Goal: Navigation & Orientation: Find specific page/section

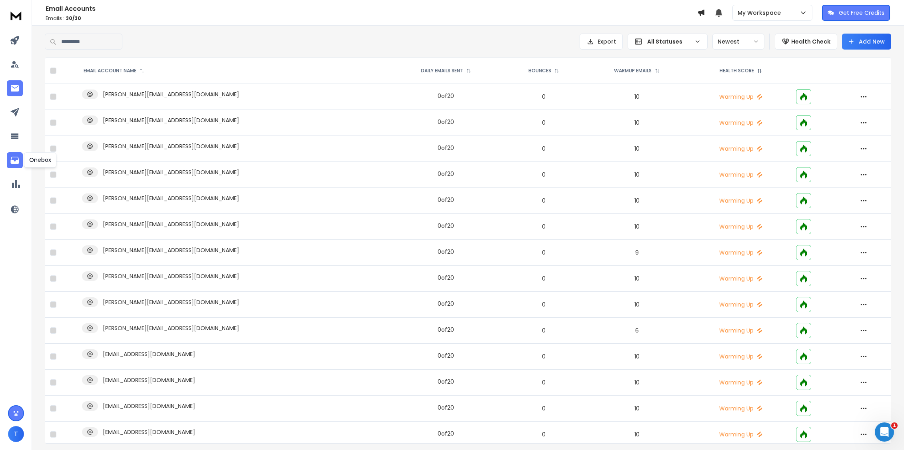
click at [17, 158] on icon at bounding box center [15, 161] width 10 height 10
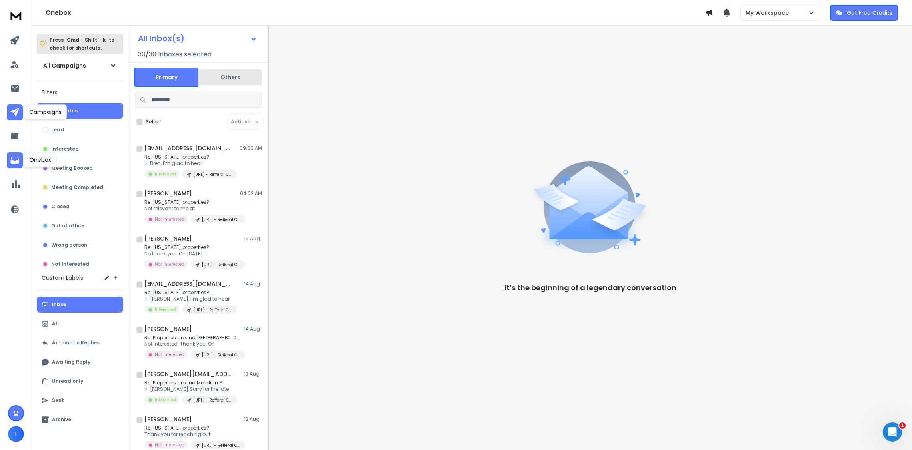
click at [10, 108] on icon at bounding box center [15, 113] width 10 height 10
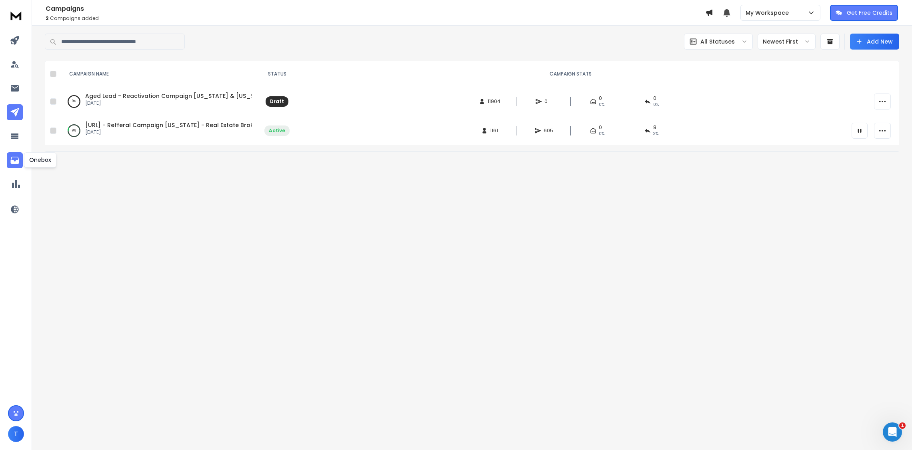
click at [20, 160] on link at bounding box center [15, 160] width 16 height 16
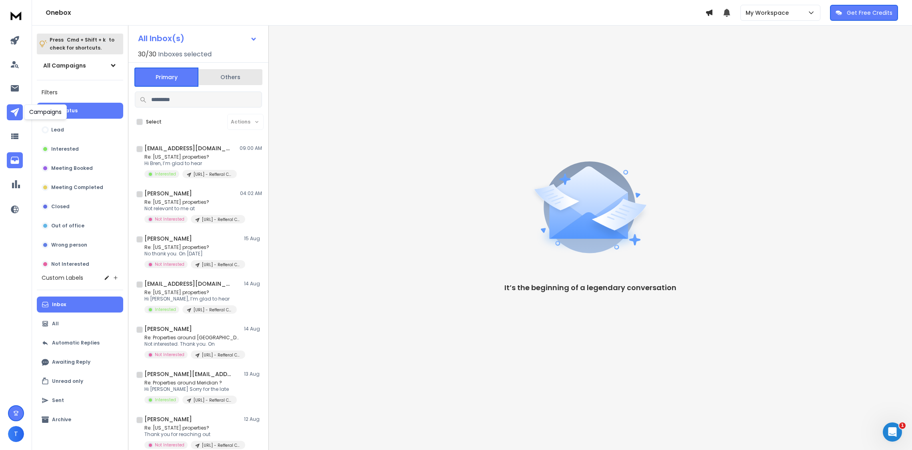
click at [16, 116] on icon at bounding box center [15, 113] width 10 height 10
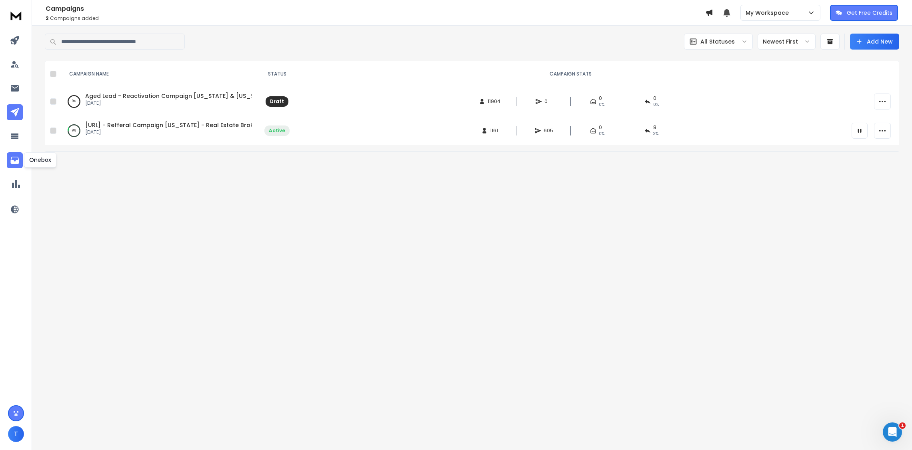
click at [14, 160] on icon at bounding box center [15, 161] width 10 height 10
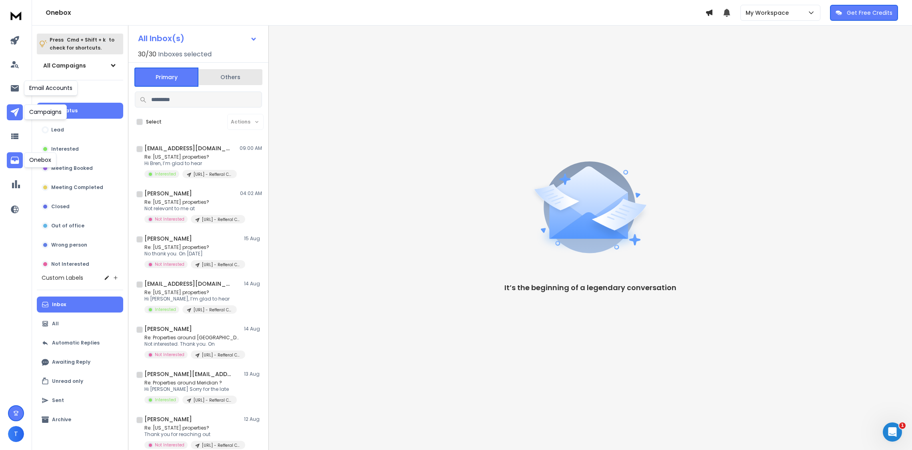
click at [11, 105] on link at bounding box center [15, 112] width 16 height 16
